Goal: Communication & Community: Answer question/provide support

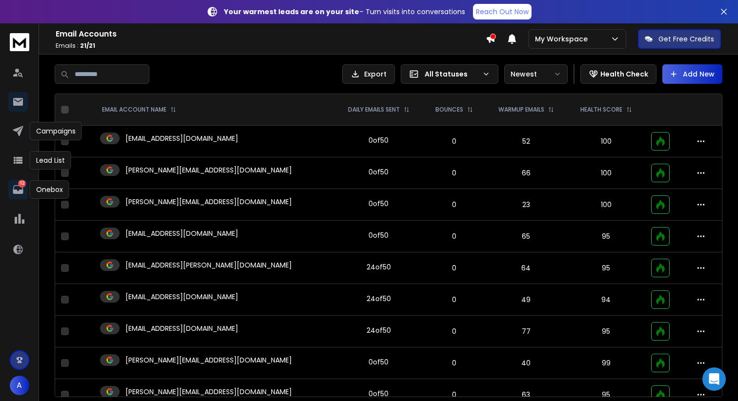
click at [18, 192] on icon at bounding box center [18, 189] width 10 height 9
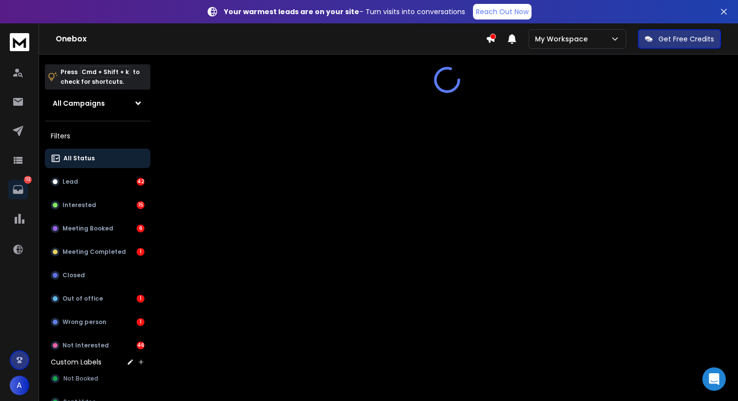
click at [723, 17] on div at bounding box center [723, 11] width 9 height 23
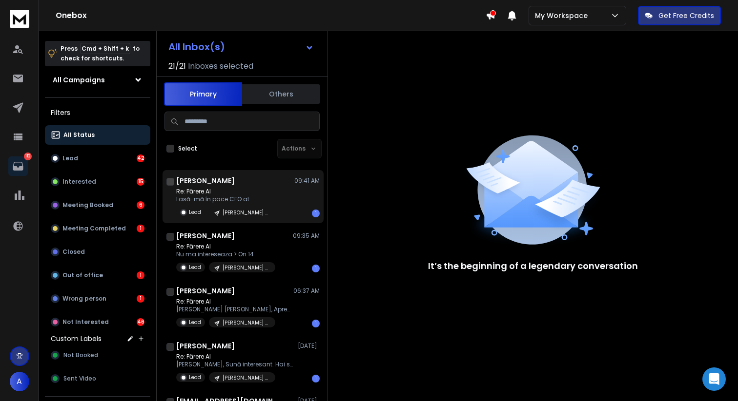
click at [284, 188] on div "Re: Părere AI Lasă-mă în pace CEO at Lead AAI Campanie [DEMOGRAPHIC_DATA] CEOs …" at bounding box center [247, 203] width 143 height 30
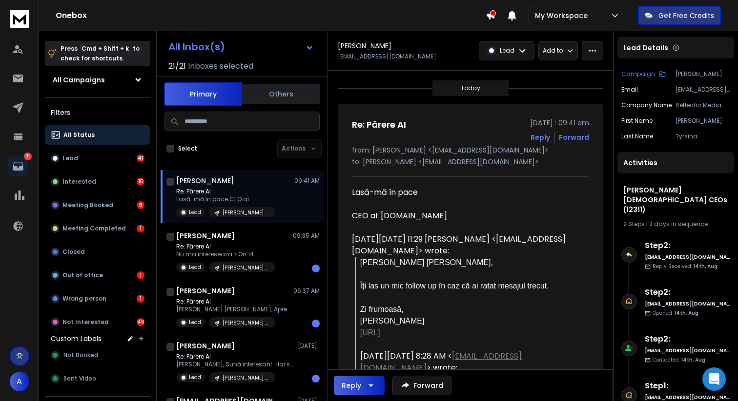
click at [383, 216] on div "CEO at [DOMAIN_NAME]" at bounding box center [466, 216] width 229 height 12
drag, startPoint x: 380, startPoint y: 216, endPoint x: 456, endPoint y: 216, distance: 75.6
click at [456, 216] on div "CEO at [DOMAIN_NAME]" at bounding box center [466, 216] width 229 height 12
copy div "[DOMAIN_NAME]"
click at [398, 153] on p "from: [PERSON_NAME] <[EMAIL_ADDRESS][DOMAIN_NAME]>" at bounding box center [470, 150] width 237 height 10
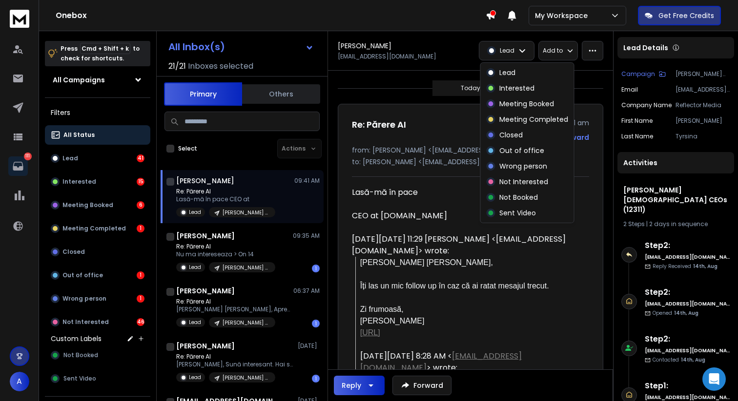
click at [499, 55] on div "Lead" at bounding box center [506, 50] width 55 height 19
click at [513, 185] on p "Not Interested" at bounding box center [523, 182] width 49 height 10
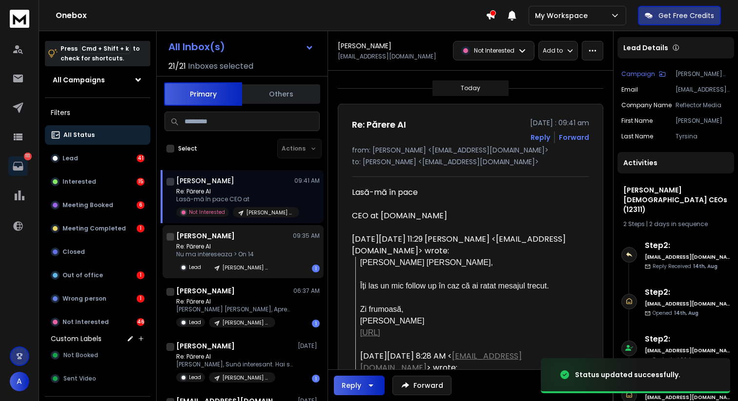
click at [242, 244] on p "Re: Părere AI" at bounding box center [225, 247] width 99 height 8
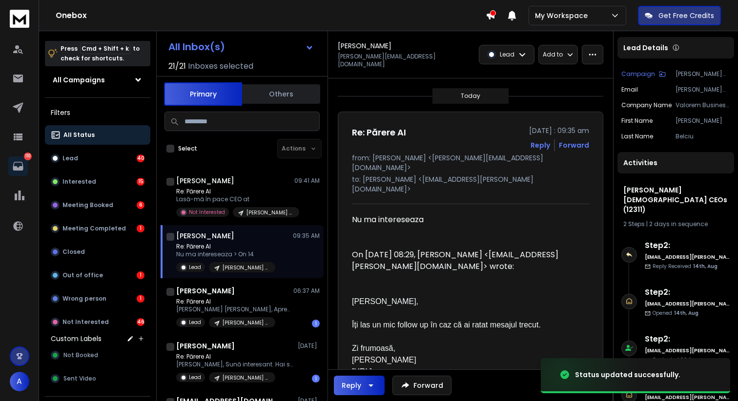
click at [522, 53] on icon at bounding box center [522, 55] width 8 height 8
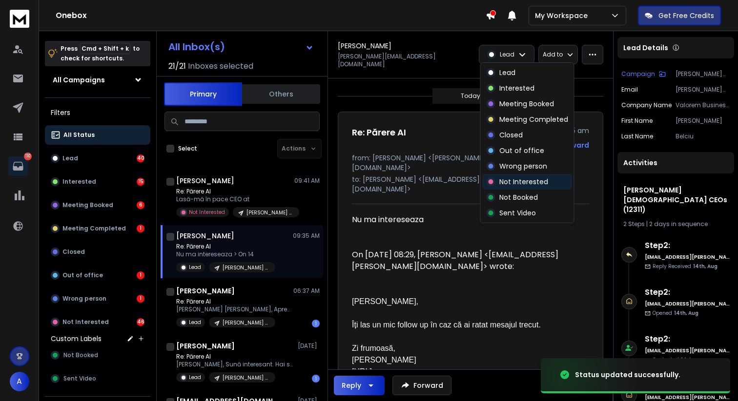
click at [514, 182] on p "Not Interested" at bounding box center [523, 182] width 49 height 10
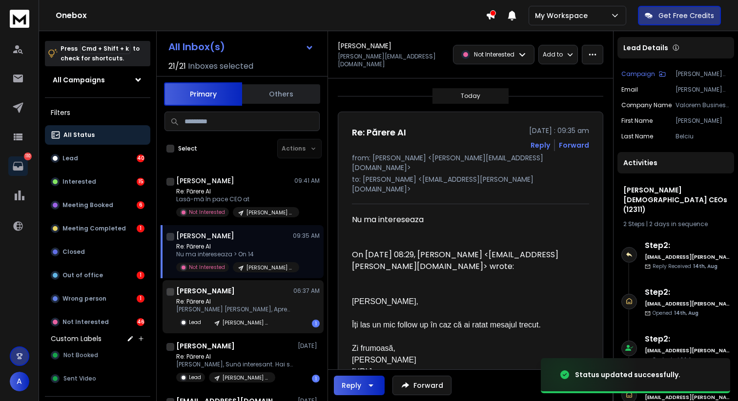
click at [289, 300] on p "Re: Părere AI" at bounding box center [234, 302] width 117 height 8
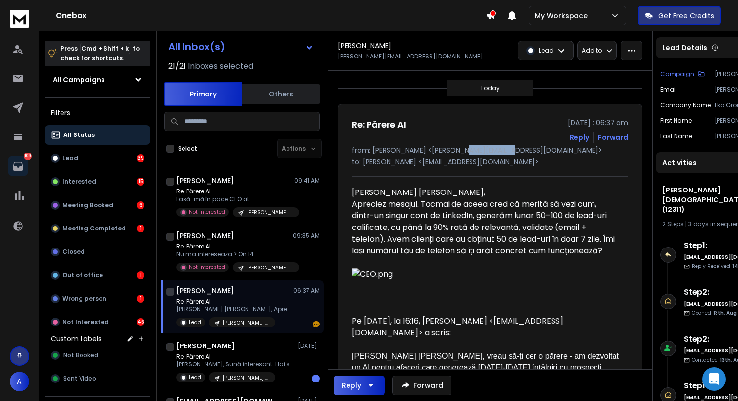
drag, startPoint x: 464, startPoint y: 147, endPoint x: 509, endPoint y: 148, distance: 44.4
click at [509, 148] on p "from: [PERSON_NAME] <[PERSON_NAME][EMAIL_ADDRESS][DOMAIN_NAME]>" at bounding box center [490, 150] width 276 height 10
copy p "[DOMAIN_NAME]>"
click at [396, 221] on p "Apreciez mesajul. Tocmai de aceea cred că merită să vezi cum, dintr-un singur c…" at bounding box center [486, 228] width 268 height 59
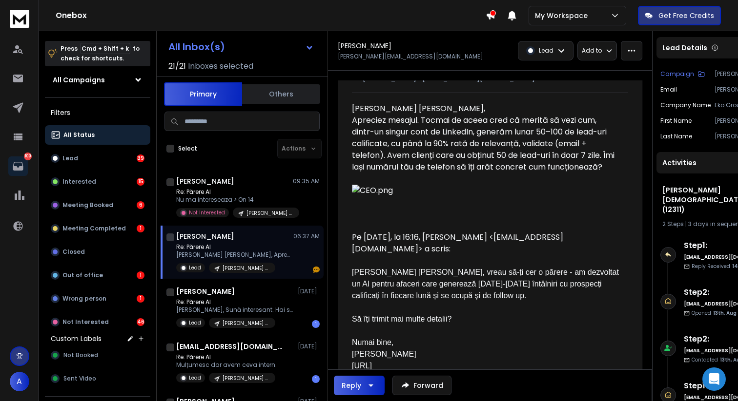
scroll to position [57, 0]
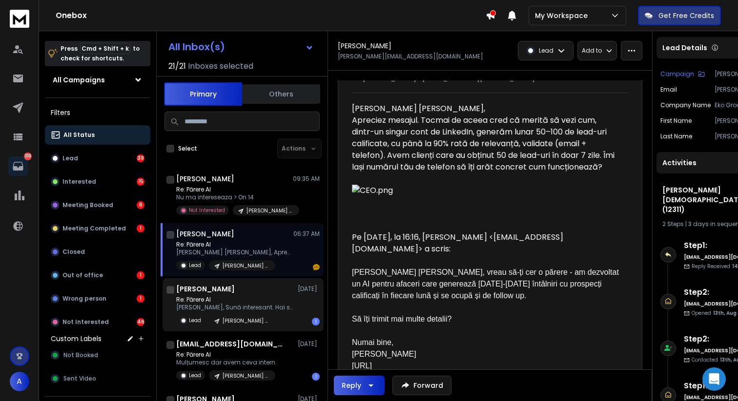
click at [257, 308] on p "[PERSON_NAME], Sună interesant. Hai sa" at bounding box center [234, 308] width 117 height 8
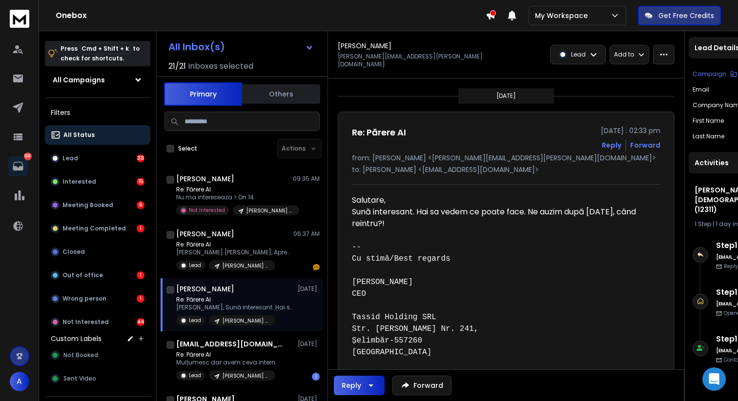
click at [579, 45] on div "Lead" at bounding box center [577, 54] width 55 height 19
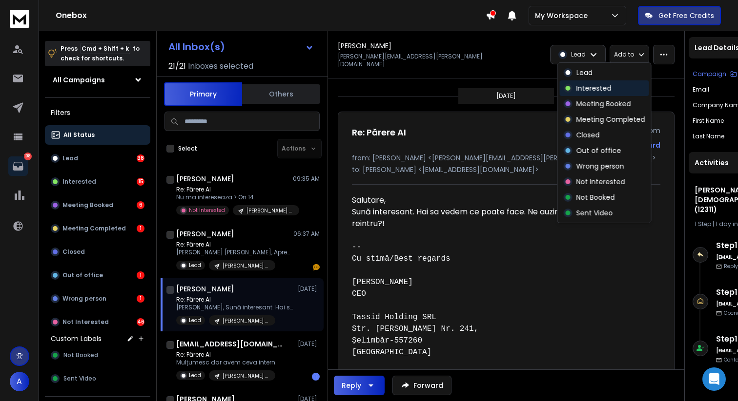
click at [585, 88] on p "Interested" at bounding box center [593, 88] width 35 height 10
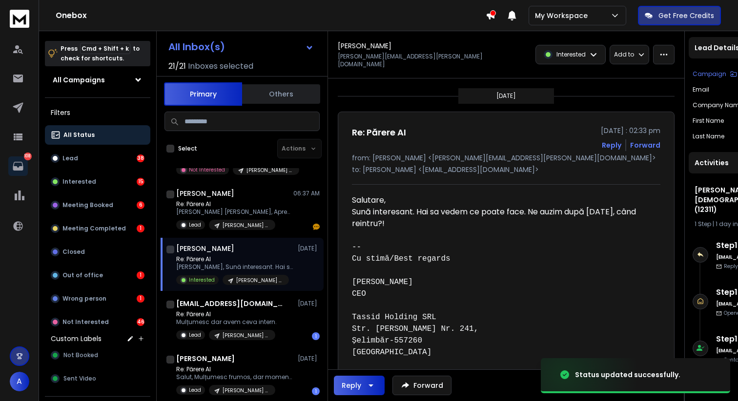
scroll to position [108, 0]
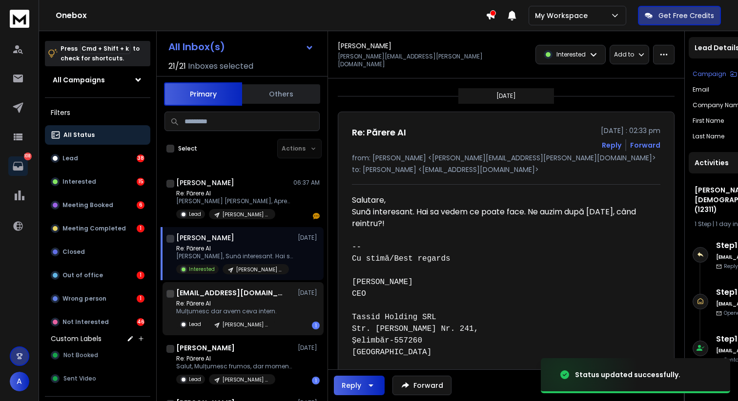
click at [249, 294] on div "[EMAIL_ADDRESS][DOMAIN_NAME] [DATE]" at bounding box center [247, 293] width 143 height 10
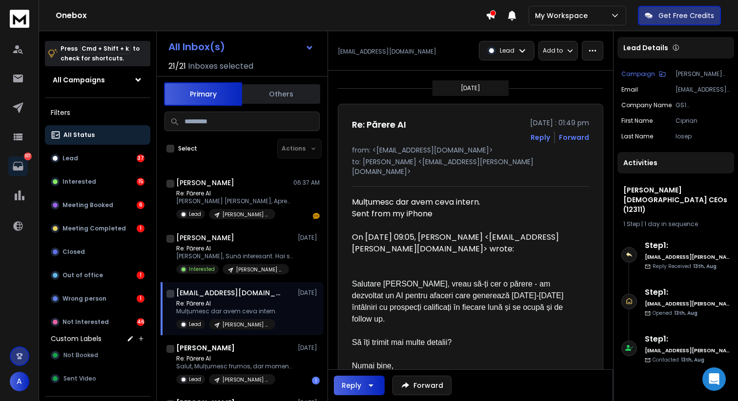
click at [510, 50] on p "Lead" at bounding box center [506, 51] width 15 height 8
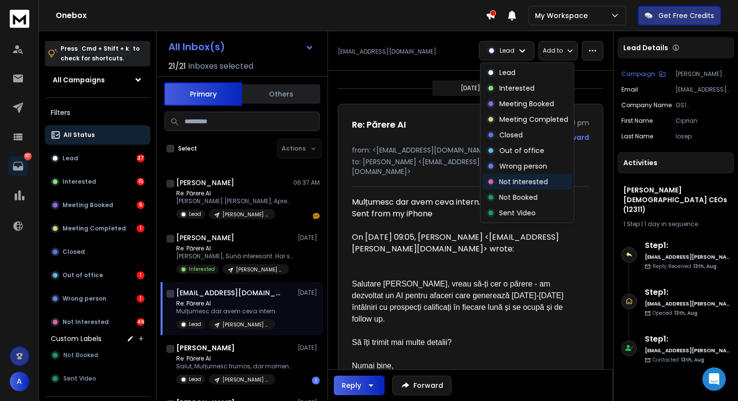
click at [506, 182] on p "Not Interested" at bounding box center [523, 182] width 49 height 10
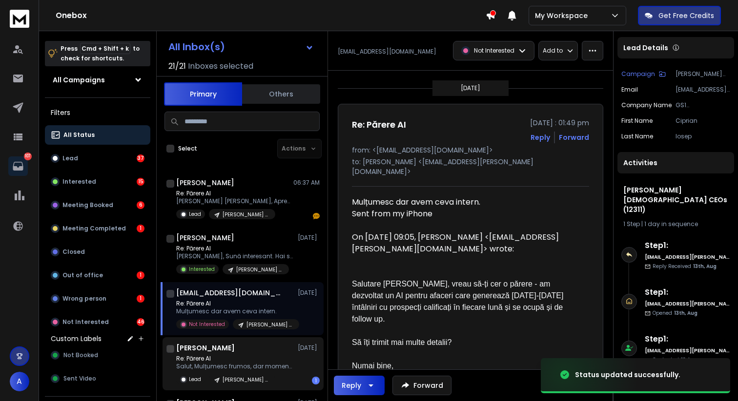
click at [261, 365] on p "Salut, Mulțumesc frumos, dar momentan" at bounding box center [234, 367] width 117 height 8
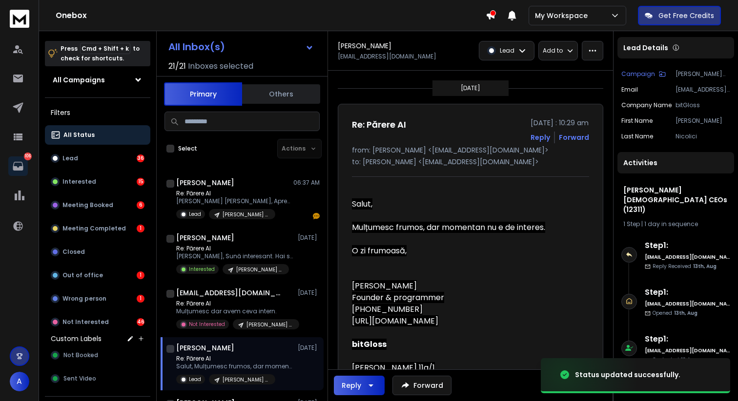
click at [501, 47] on p "Lead" at bounding box center [506, 51] width 15 height 8
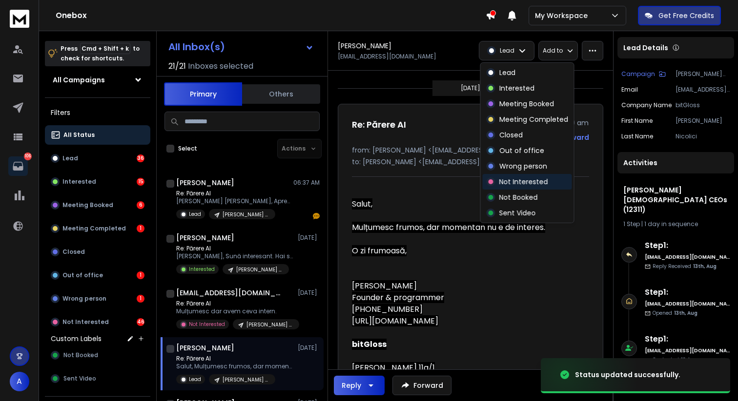
click at [508, 185] on p "Not Interested" at bounding box center [523, 182] width 49 height 10
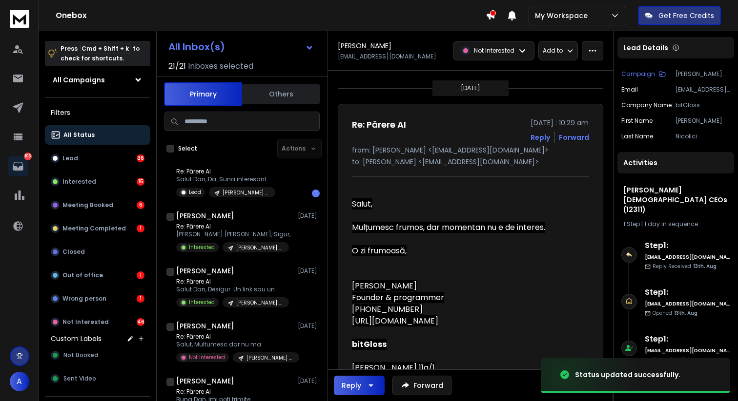
scroll to position [350, 0]
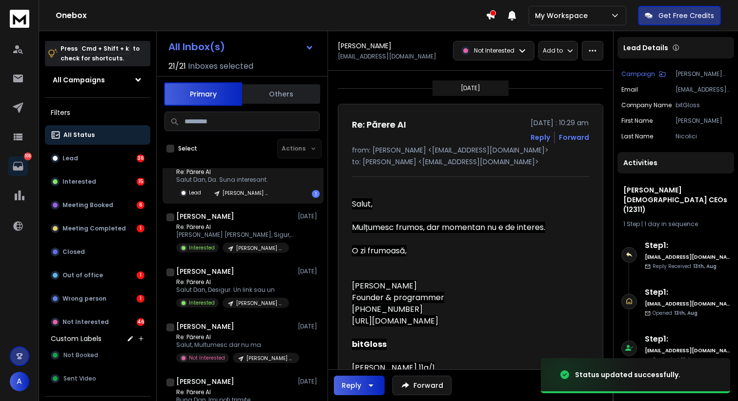
click at [291, 176] on div "Re: Părere AI Salut Dan, Da. Suna interesant. Lead [PERSON_NAME] [DEMOGRAPHIC_D…" at bounding box center [247, 183] width 143 height 30
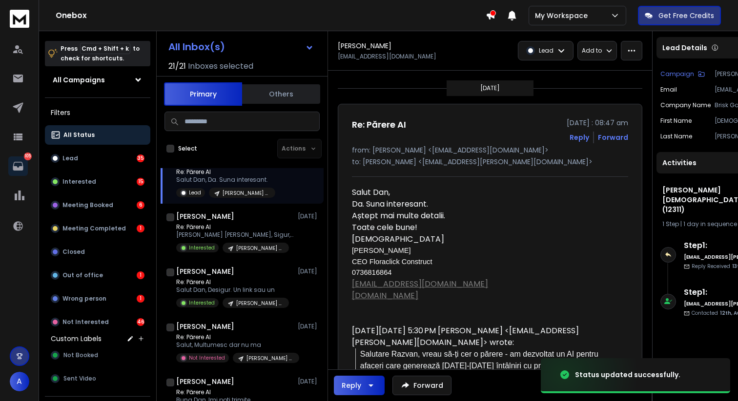
click at [535, 47] on div at bounding box center [530, 50] width 9 height 9
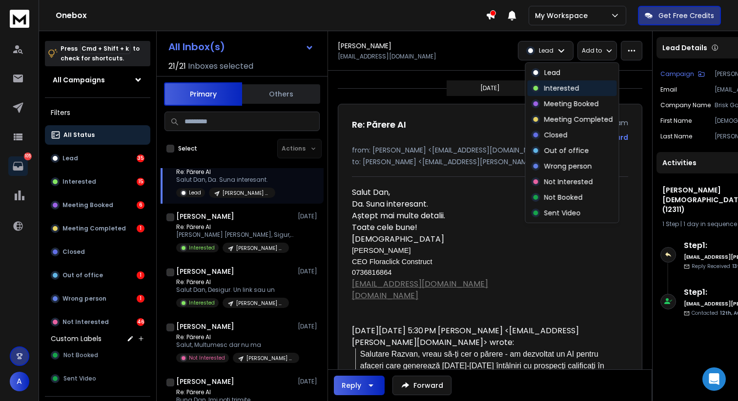
click at [572, 83] on p "Interested" at bounding box center [561, 88] width 35 height 10
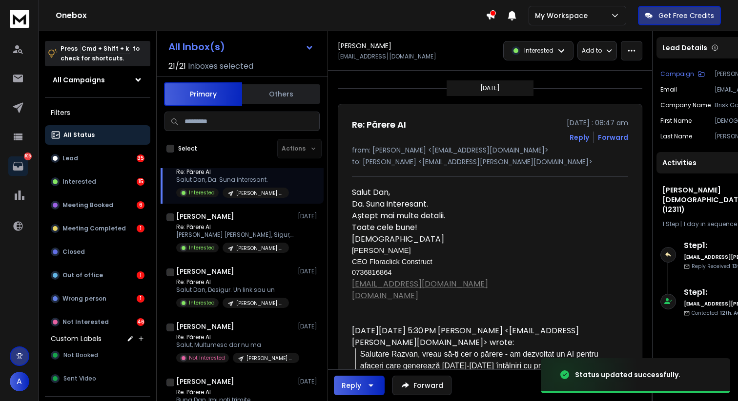
drag, startPoint x: 459, startPoint y: 151, endPoint x: 534, endPoint y: 148, distance: 74.7
click at [534, 148] on p "from: [PERSON_NAME] <[EMAIL_ADDRESS][DOMAIN_NAME]>" at bounding box center [490, 150] width 276 height 10
copy p "[DOMAIN_NAME]"
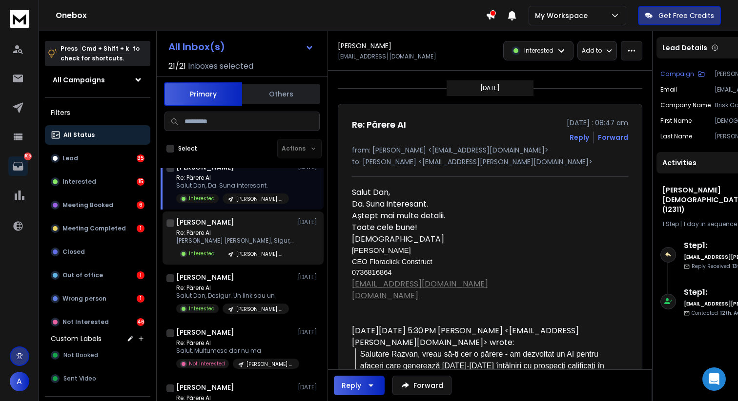
scroll to position [345, 0]
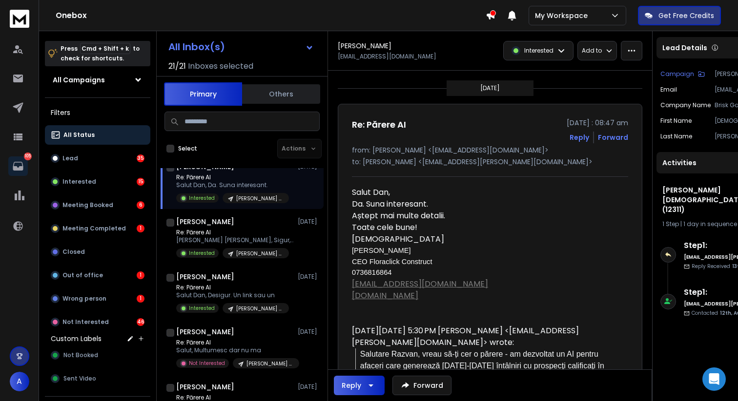
click at [429, 166] on p "to: [PERSON_NAME] <[EMAIL_ADDRESS][PERSON_NAME][DOMAIN_NAME]>" at bounding box center [490, 162] width 276 height 10
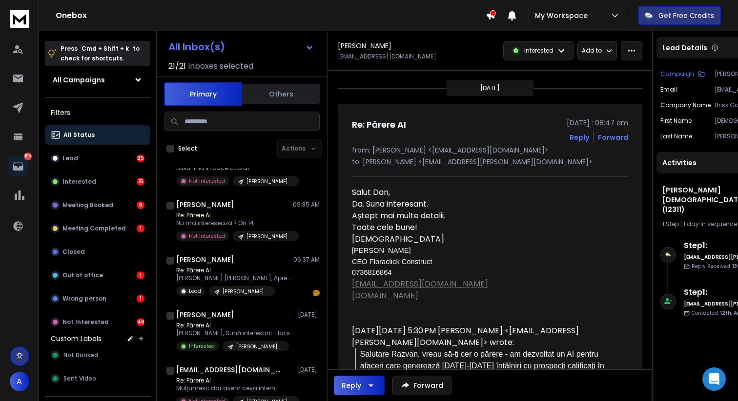
scroll to position [14, 0]
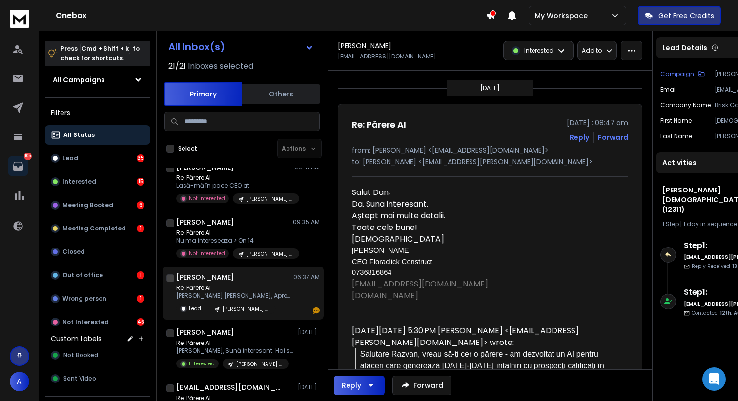
click at [265, 308] on p "[PERSON_NAME] [DEMOGRAPHIC_DATA] CEOs (12311)" at bounding box center [245, 309] width 47 height 7
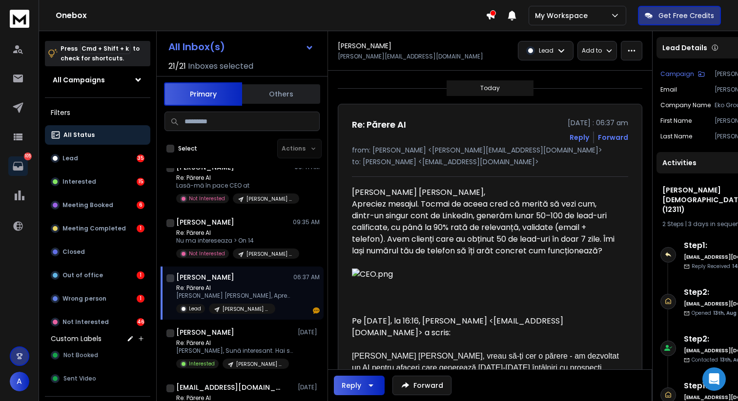
click at [553, 50] on p "Lead" at bounding box center [546, 51] width 15 height 8
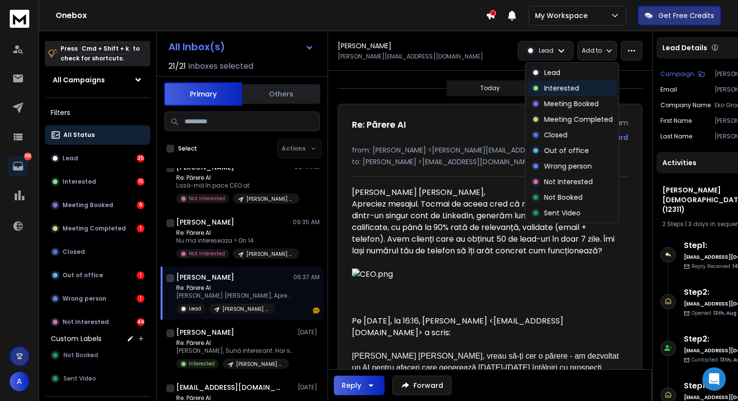
click at [557, 85] on p "Interested" at bounding box center [561, 88] width 35 height 10
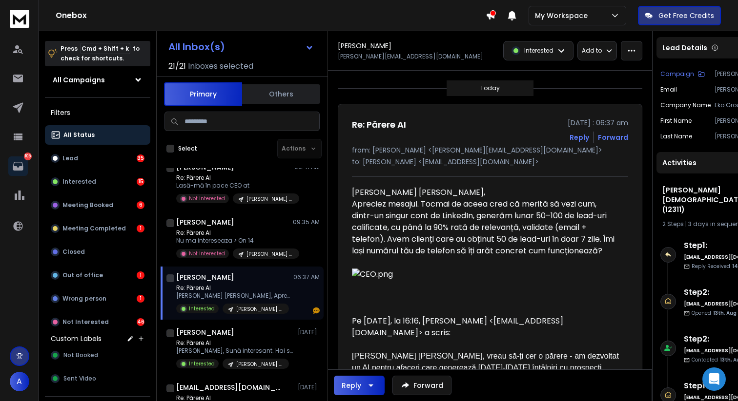
click at [381, 379] on button "Reply" at bounding box center [359, 386] width 51 height 20
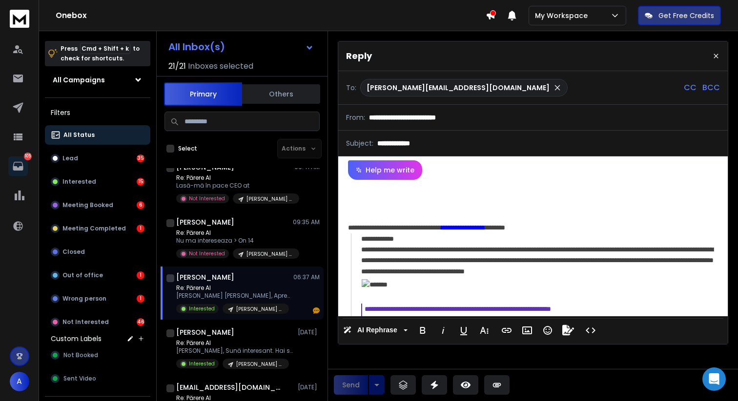
click at [419, 183] on div "**********" at bounding box center [532, 248] width 389 height 137
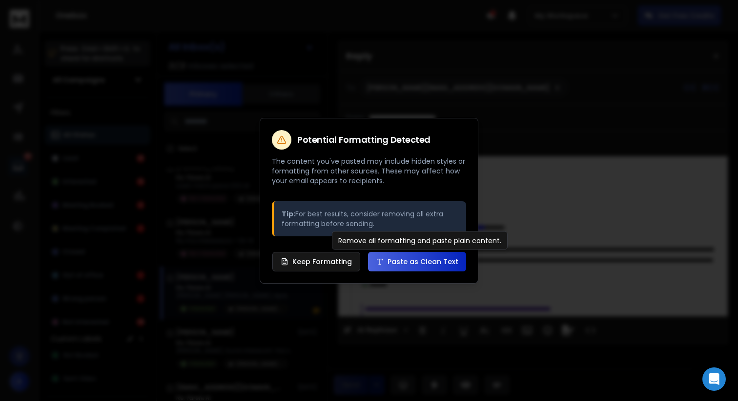
click at [454, 266] on button "Paste as Clean Text" at bounding box center [417, 262] width 98 height 20
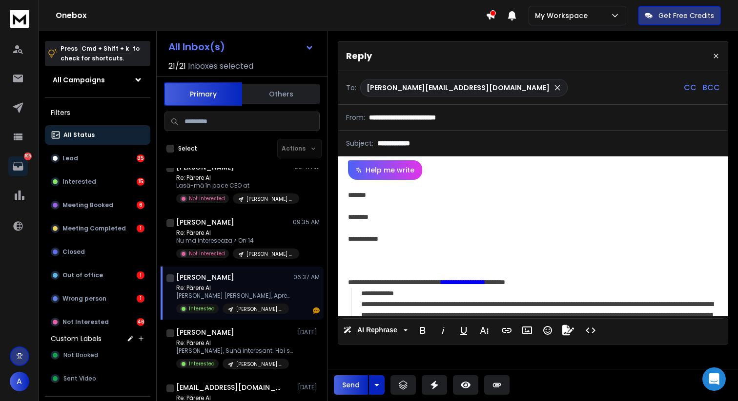
click at [355, 384] on button "Send" at bounding box center [351, 386] width 34 height 20
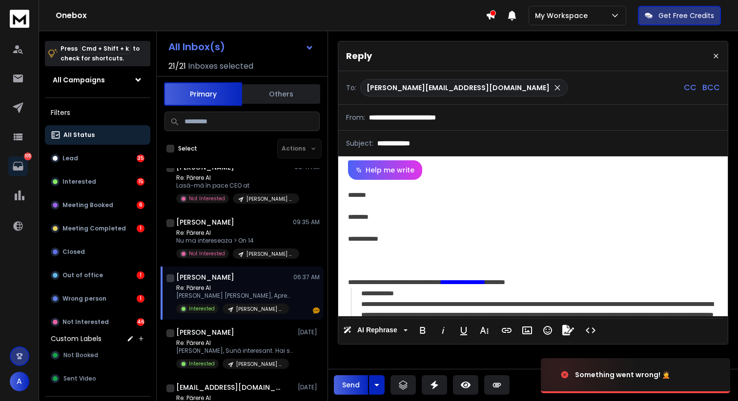
click at [401, 243] on div "**********" at bounding box center [531, 228] width 367 height 33
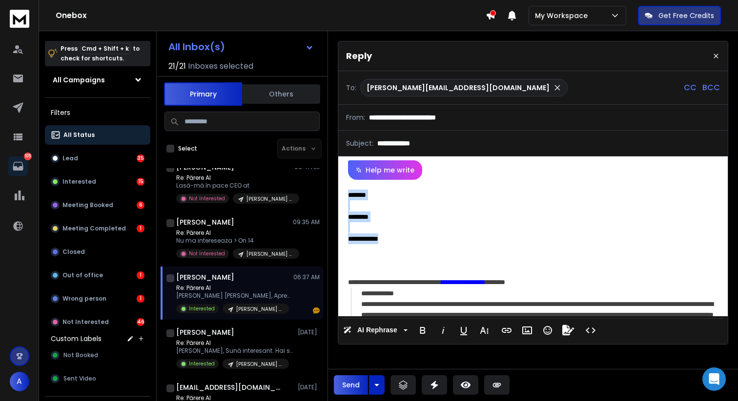
drag, startPoint x: 401, startPoint y: 242, endPoint x: 344, endPoint y: 194, distance: 74.1
click at [344, 194] on div "**********" at bounding box center [532, 248] width 389 height 137
copy div "**********"
click at [354, 386] on button "Send" at bounding box center [351, 386] width 34 height 20
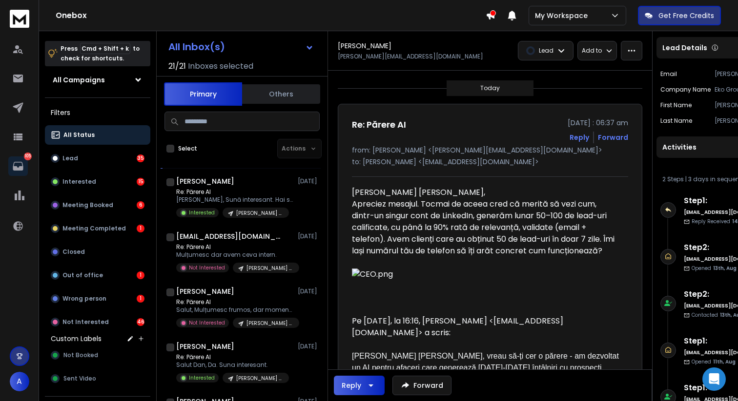
scroll to position [0, 0]
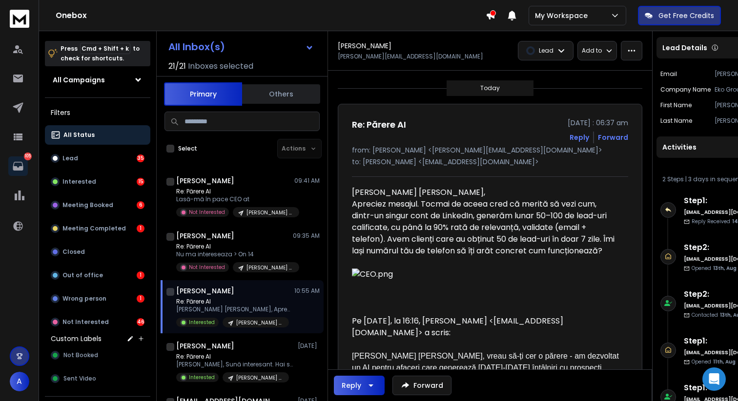
click at [275, 90] on button "Others" at bounding box center [281, 93] width 78 height 21
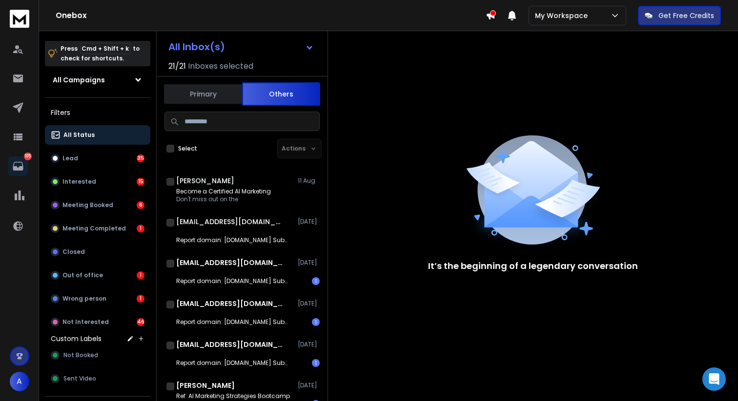
click at [214, 98] on button "Primary" at bounding box center [203, 93] width 78 height 21
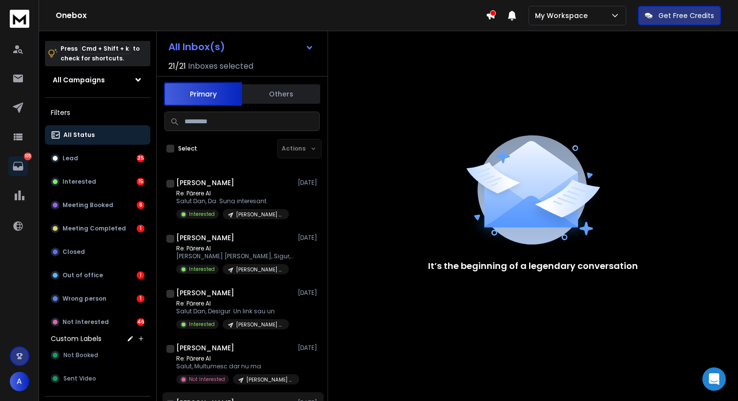
scroll to position [316, 0]
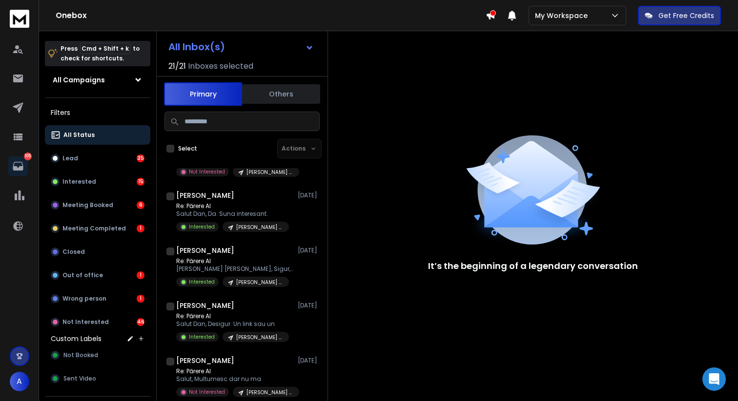
click at [280, 273] on p "[PERSON_NAME] [PERSON_NAME], Sigur, daca pot" at bounding box center [234, 269] width 117 height 8
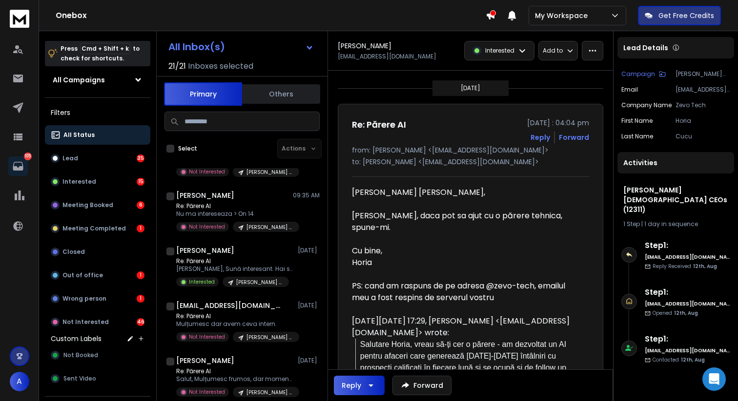
scroll to position [91, 0]
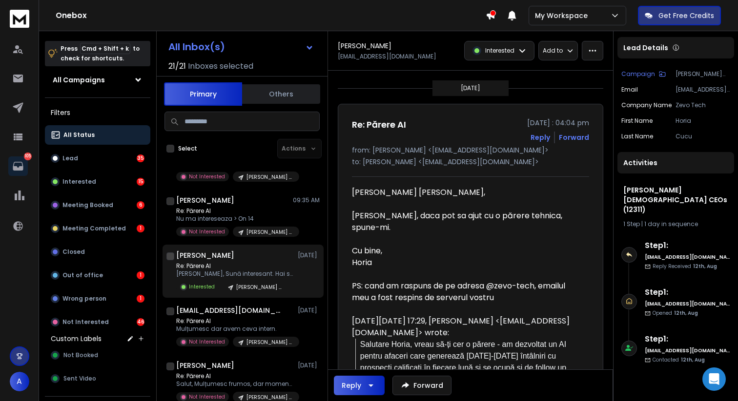
click at [275, 268] on p "Re: Părere AI" at bounding box center [234, 266] width 117 height 8
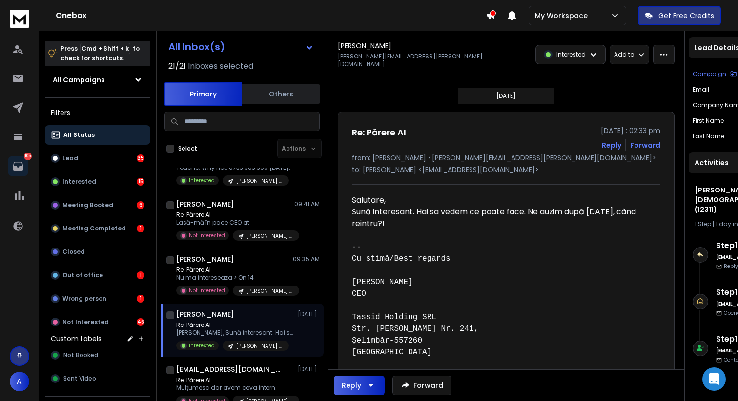
scroll to position [0, 0]
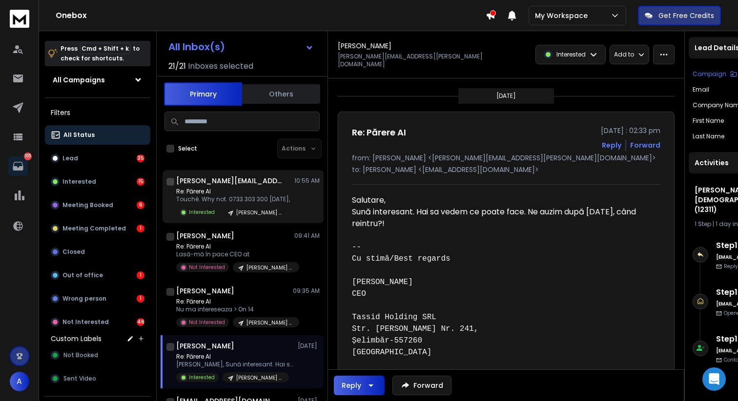
click at [275, 198] on p "Touché. Why not. 0733 303 300 [DATE]," at bounding box center [233, 200] width 114 height 8
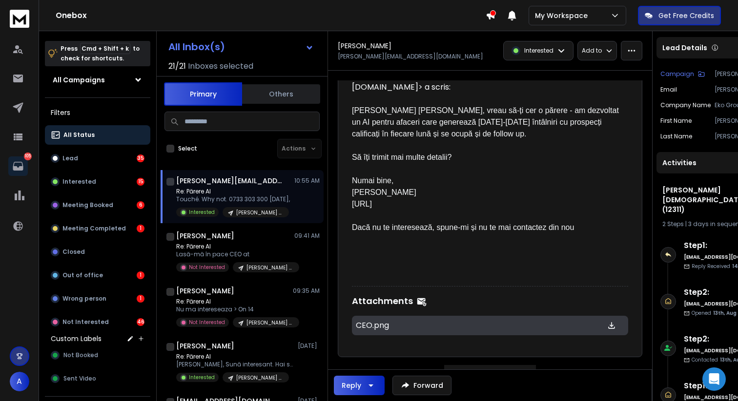
scroll to position [280, 0]
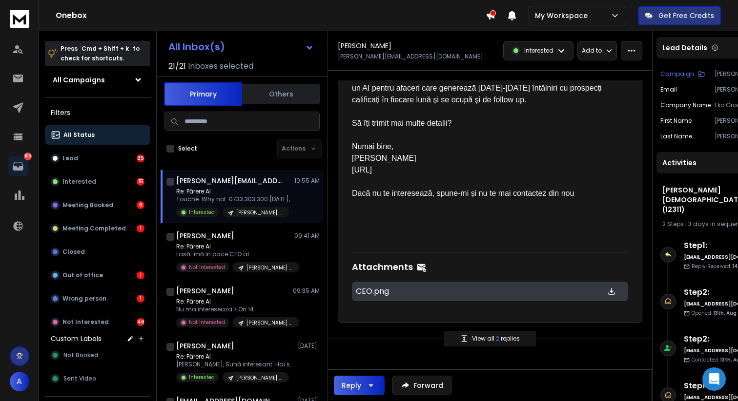
click at [492, 336] on p "View all 2 replies" at bounding box center [496, 339] width 48 height 8
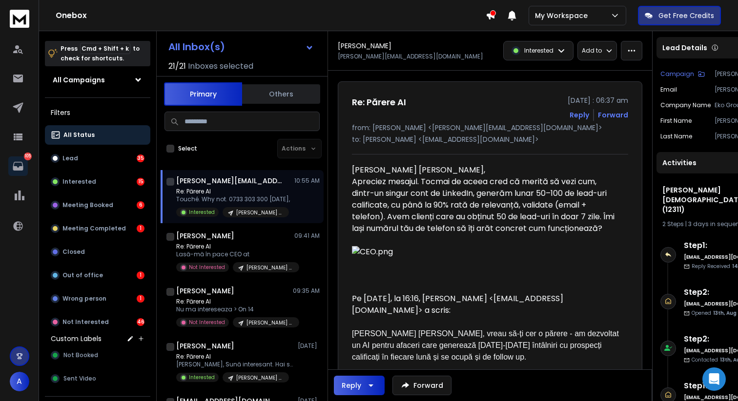
scroll to position [0, 0]
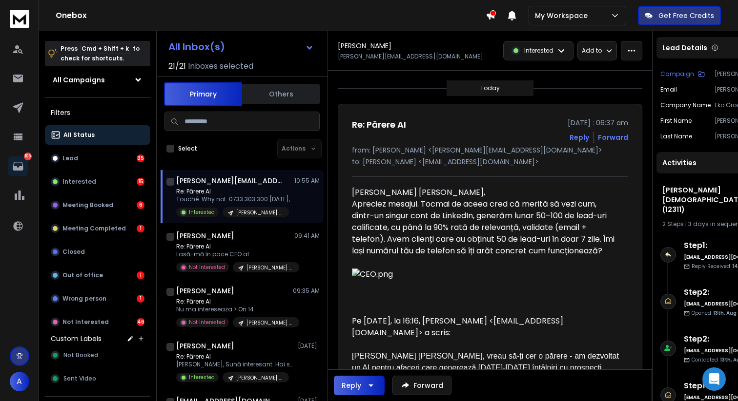
click at [214, 190] on p "Re: Părere AI" at bounding box center [233, 192] width 114 height 8
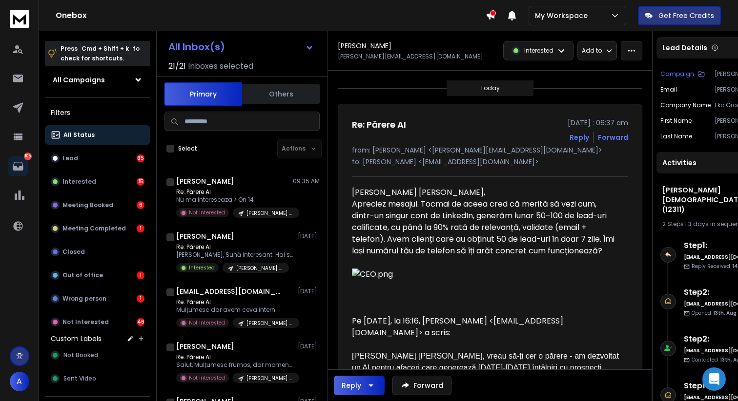
scroll to position [115, 0]
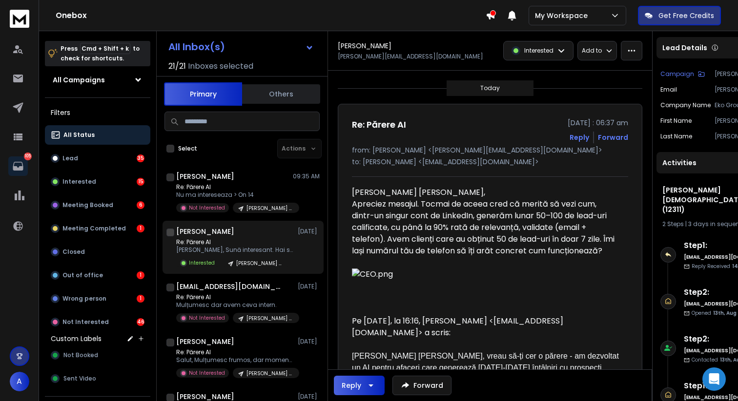
click at [245, 248] on p "[PERSON_NAME], Sună interesant. Hai sa" at bounding box center [234, 250] width 117 height 8
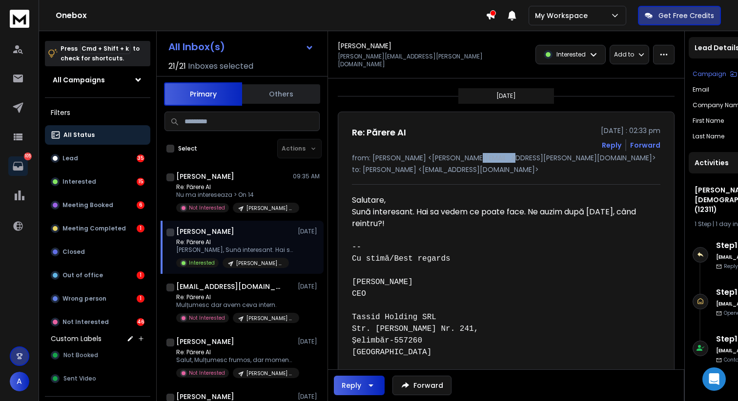
drag, startPoint x: 469, startPoint y: 151, endPoint x: 497, endPoint y: 148, distance: 27.4
click at [497, 153] on p "from: [PERSON_NAME] <[PERSON_NAME][EMAIL_ADDRESS][PERSON_NAME][DOMAIN_NAME]>" at bounding box center [506, 158] width 308 height 10
copy p "[DOMAIN_NAME]"
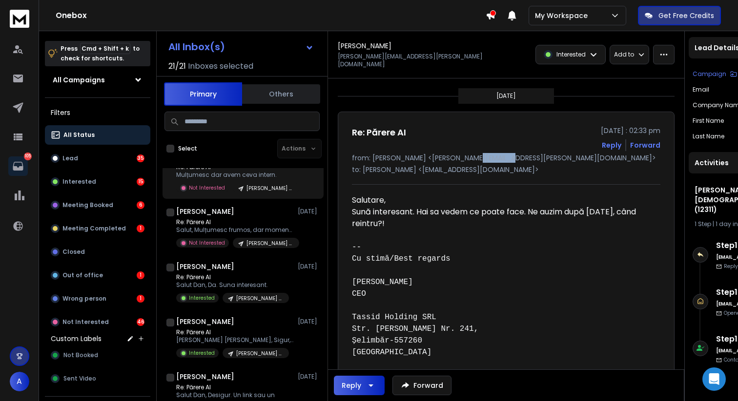
scroll to position [269, 0]
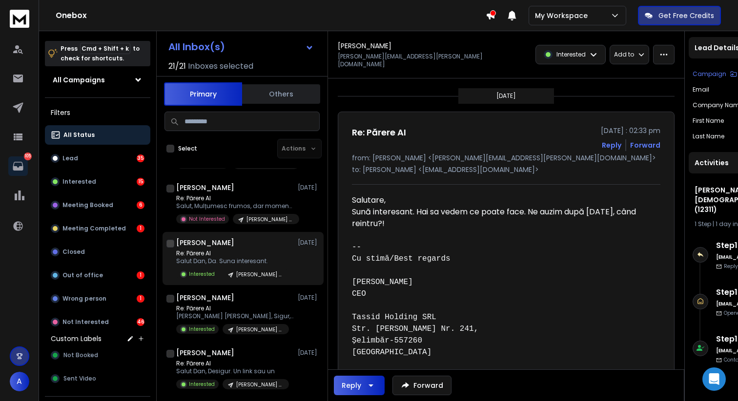
click at [256, 260] on p "Salut Dan, Da. Suna interesant." at bounding box center [232, 262] width 113 height 8
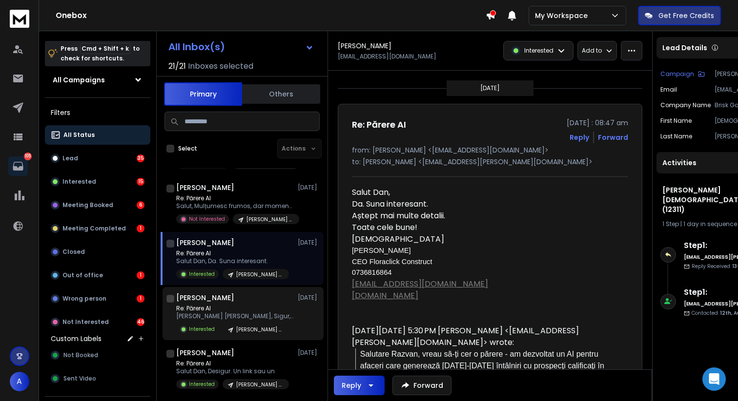
click at [260, 319] on p "[PERSON_NAME] [PERSON_NAME], Sigur, daca pot" at bounding box center [234, 317] width 117 height 8
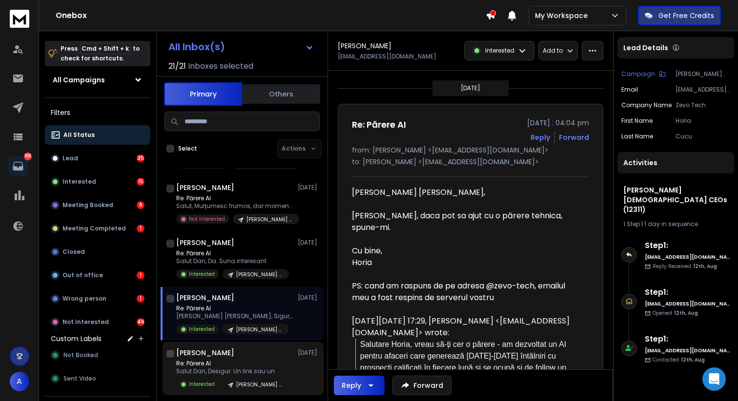
click at [281, 362] on p "Re: Părere AI" at bounding box center [232, 364] width 113 height 8
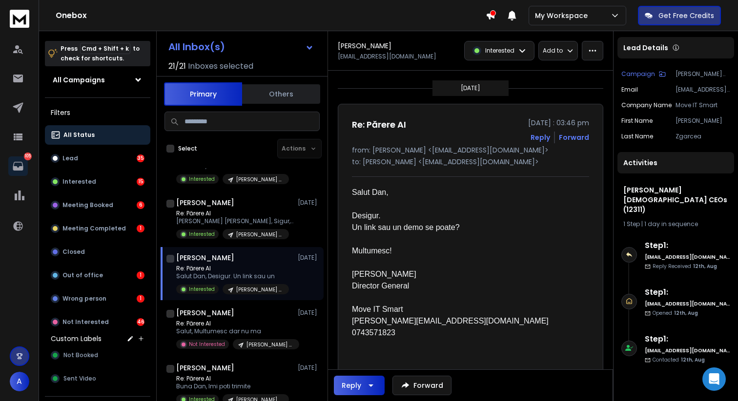
scroll to position [376, 0]
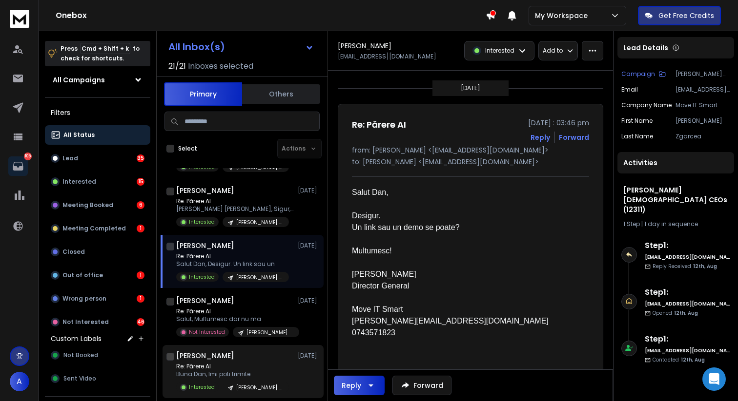
click at [275, 350] on div "[PERSON_NAME] [DATE] Re: Părere AI Buna Dan, Imi poti trimite Interested [PERSO…" at bounding box center [242, 371] width 161 height 53
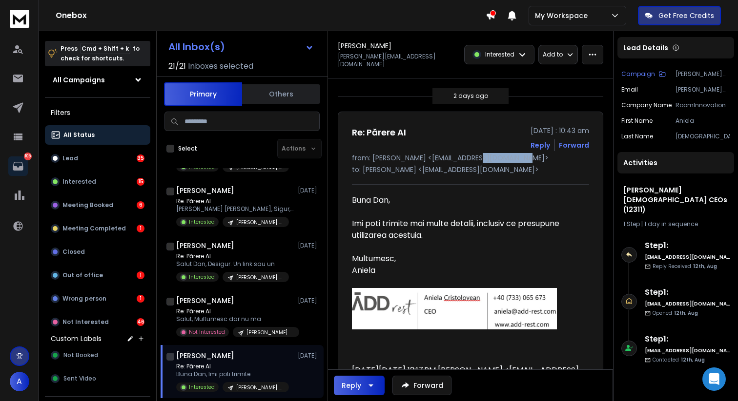
drag, startPoint x: 469, startPoint y: 150, endPoint x: 516, endPoint y: 150, distance: 46.3
click at [516, 153] on p "from: [PERSON_NAME] <[EMAIL_ADDRESS][DOMAIN_NAME]>" at bounding box center [470, 158] width 237 height 10
copy p "[DOMAIN_NAME]"
